Goal: Task Accomplishment & Management: Manage account settings

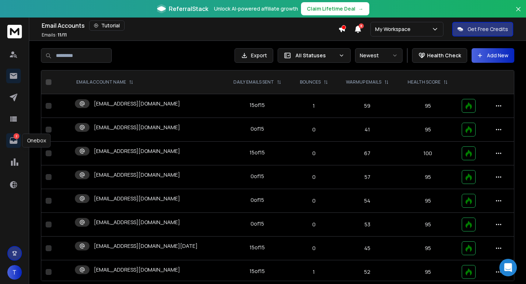
click at [11, 142] on icon at bounding box center [14, 140] width 8 height 7
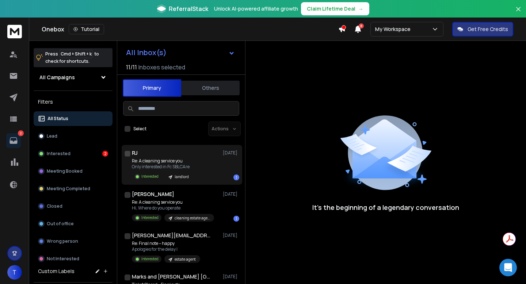
click at [208, 168] on div "Re: A cleaning service you Only interested in Fc SBLCAre Interested landlord 1" at bounding box center [185, 169] width 107 height 22
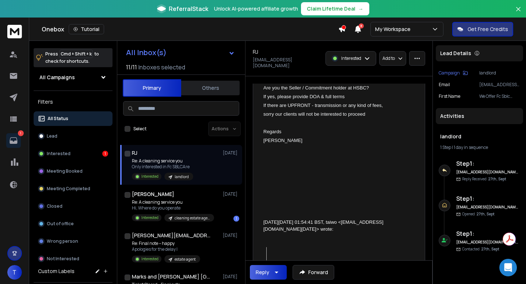
scroll to position [108, 0]
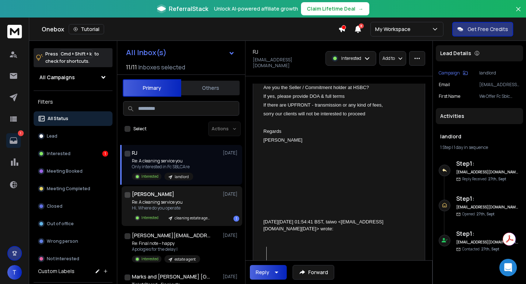
click at [224, 212] on div "Re: A cleaning service you Hi, Where do you operate Interested cleaning estate …" at bounding box center [185, 211] width 107 height 22
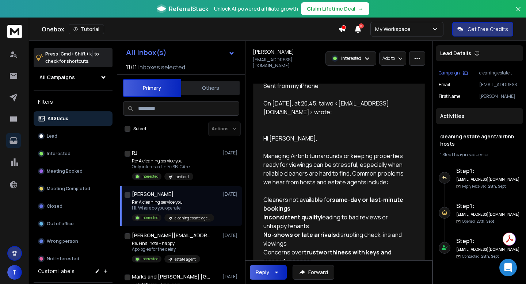
scroll to position [139, 0]
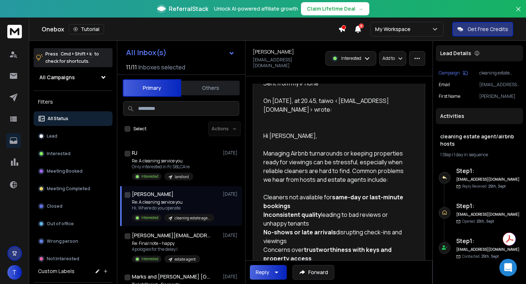
click at [266, 274] on div "Reply" at bounding box center [263, 272] width 14 height 7
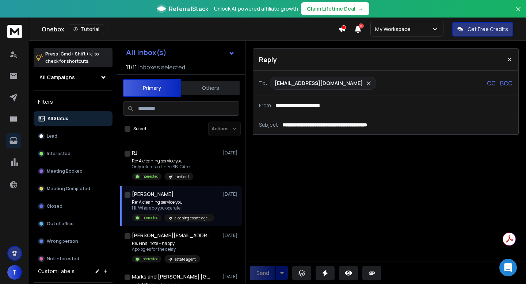
scroll to position [0, 0]
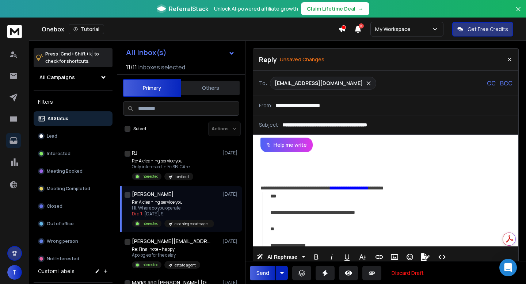
click at [288, 147] on button "Help me write" at bounding box center [287, 145] width 52 height 15
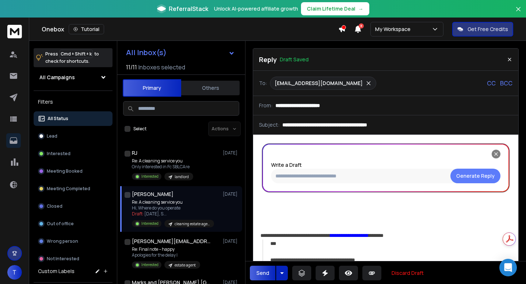
click at [298, 178] on input "text" at bounding box center [386, 176] width 230 height 15
type input "**********"
click button "Generate Reply" at bounding box center [476, 176] width 50 height 15
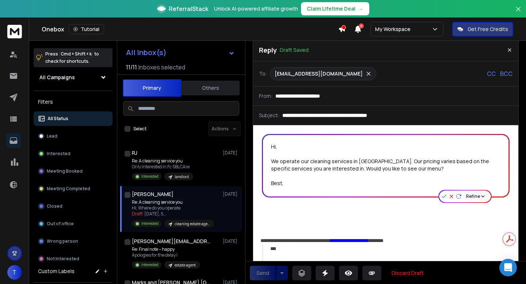
scroll to position [15, 0]
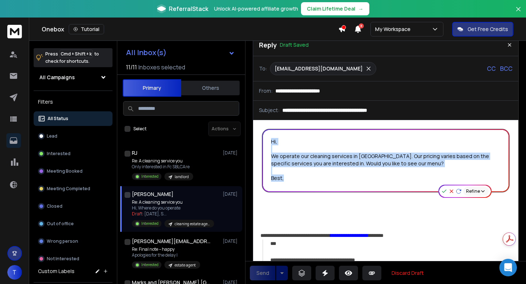
drag, startPoint x: 267, startPoint y: 140, endPoint x: 323, endPoint y: 187, distance: 72.6
click at [323, 187] on div "Hi, We operate our cleaning services in Coventry. Our pricing varies based on t…" at bounding box center [386, 161] width 248 height 64
copy div "Hi, We operate our cleaning services in Coventry. Our pricing varies based on t…"
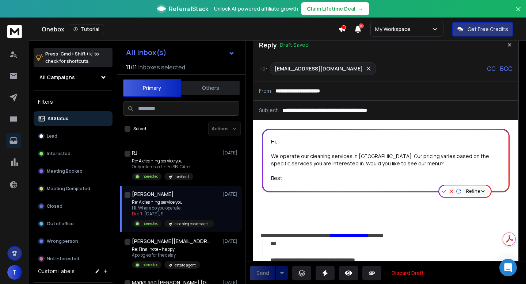
click at [286, 211] on div at bounding box center [386, 211] width 251 height 8
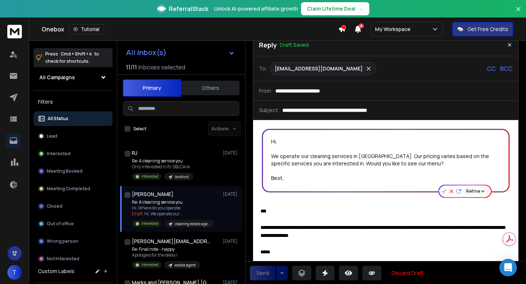
drag, startPoint x: 282, startPoint y: 177, endPoint x: 255, endPoint y: 107, distance: 74.5
click at [255, 107] on div "**********" at bounding box center [386, 175] width 266 height 282
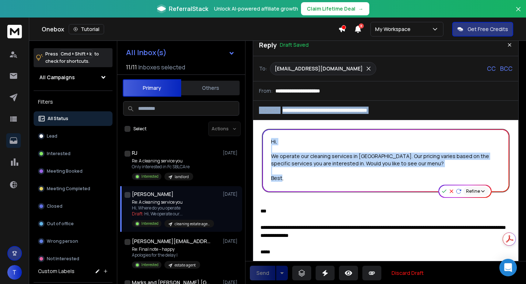
click at [312, 163] on div "Hi, We operate our cleaning services in Coventry. Our pricing varies based on t…" at bounding box center [386, 160] width 230 height 44
drag, startPoint x: 293, startPoint y: 181, endPoint x: 259, endPoint y: 143, distance: 51.0
click at [259, 143] on div "Hi, We operate our cleaning services in Coventry. Our pricing varies based on t…" at bounding box center [385, 160] width 265 height 81
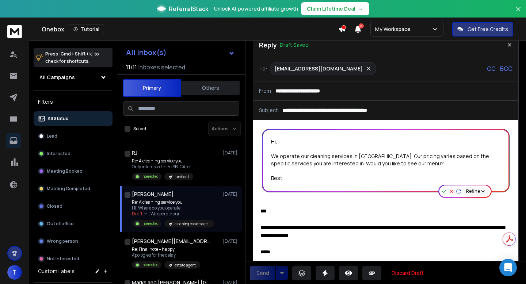
click at [325, 174] on div "Hi, We operate our cleaning services in Coventry. Our pricing varies based on t…" at bounding box center [386, 160] width 230 height 44
click at [449, 190] on icon at bounding box center [452, 192] width 6 height 6
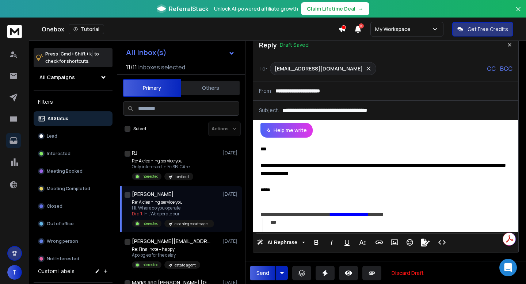
click at [264, 272] on button "Send" at bounding box center [263, 273] width 26 height 15
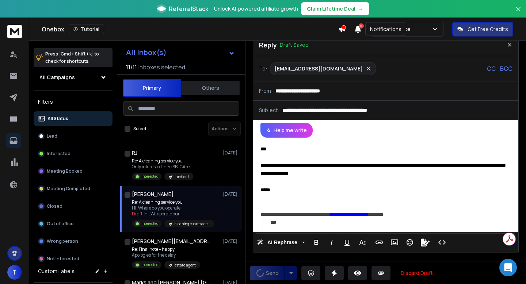
click at [360, 29] on icon at bounding box center [358, 28] width 7 height 7
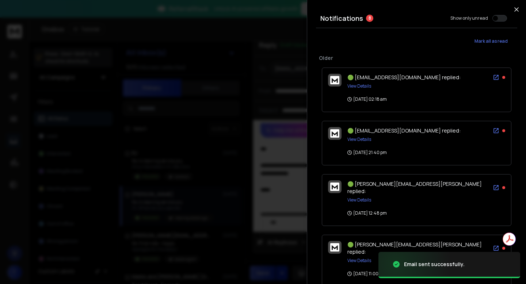
click at [515, 11] on icon "button" at bounding box center [516, 9] width 7 height 7
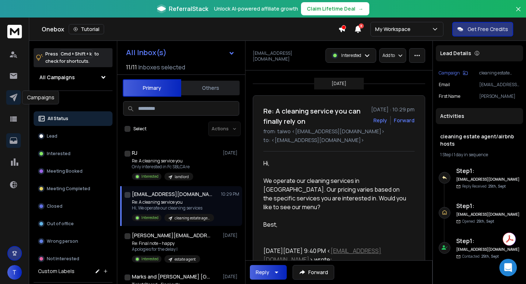
click at [16, 102] on link at bounding box center [13, 97] width 15 height 15
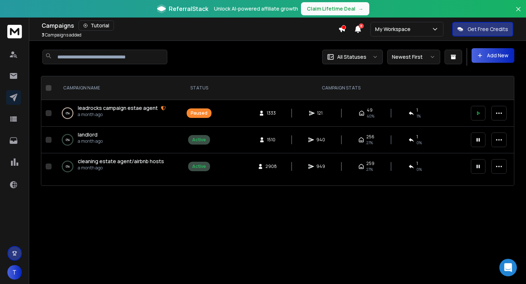
click at [303, 12] on button "Claim Lifetime Deal →" at bounding box center [335, 8] width 68 height 13
click at [185, 114] on td "Paused" at bounding box center [199, 113] width 34 height 27
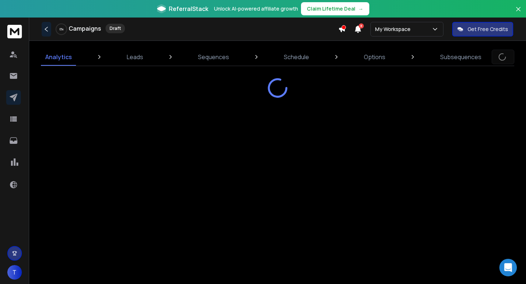
click at [47, 28] on icon at bounding box center [46, 29] width 7 height 7
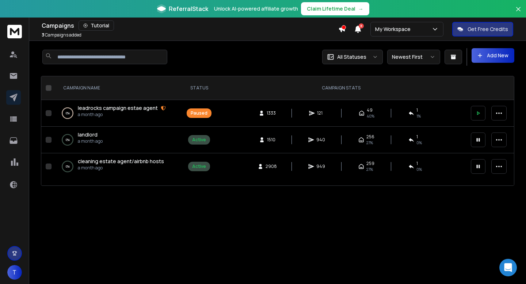
click at [474, 112] on button at bounding box center [478, 113] width 15 height 15
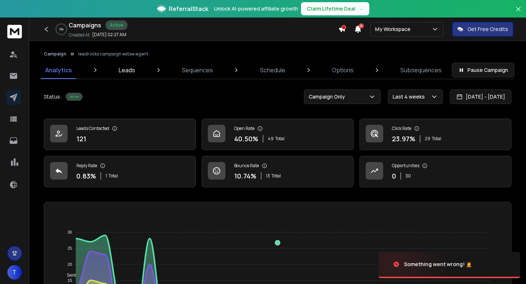
click at [132, 71] on p "Leads" at bounding box center [127, 70] width 16 height 9
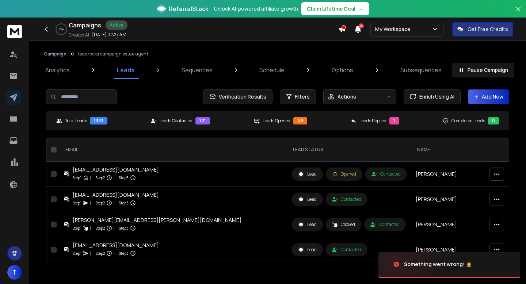
click at [41, 30] on div "0 % Campaigns Active Created At: Sep 05, 2025, 02:27 AM 8 My Workspace Get Free…" at bounding box center [263, 29] width 526 height 23
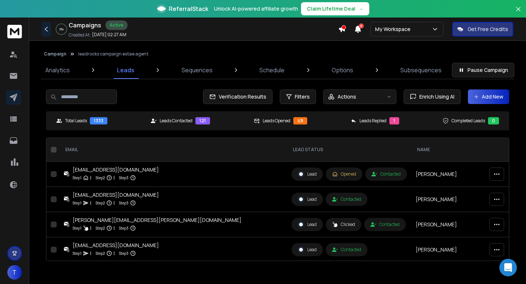
click at [48, 30] on icon at bounding box center [46, 29] width 7 height 7
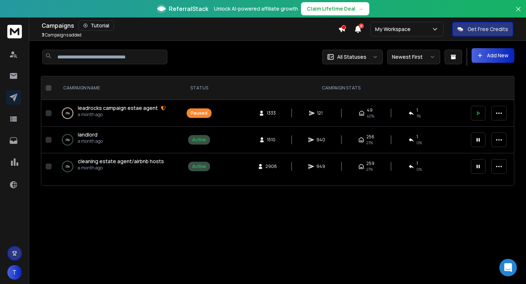
click at [482, 114] on button at bounding box center [478, 113] width 15 height 15
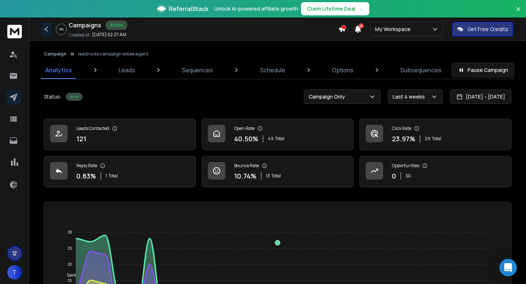
click at [46, 31] on icon at bounding box center [46, 29] width 7 height 7
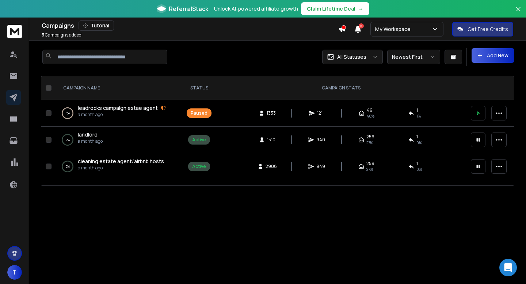
click at [173, 116] on div "0 % leadrocks campaign estae agent a month ago" at bounding box center [118, 114] width 113 height 18
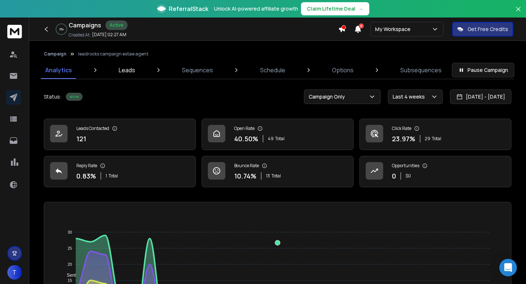
click at [130, 73] on p "Leads" at bounding box center [127, 70] width 16 height 9
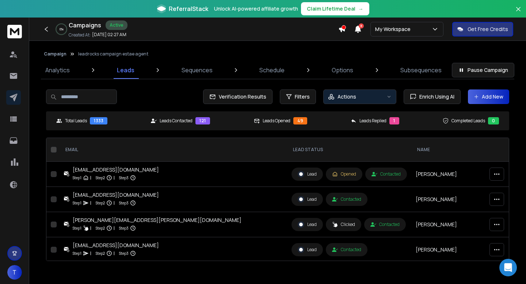
click at [363, 91] on button "Actions" at bounding box center [359, 97] width 73 height 15
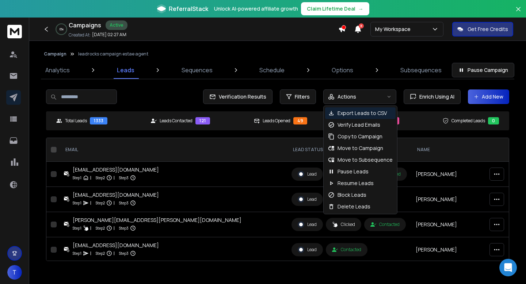
click at [362, 115] on p "Export Leads to CSV" at bounding box center [362, 113] width 49 height 7
